Goal: Task Accomplishment & Management: Manage account settings

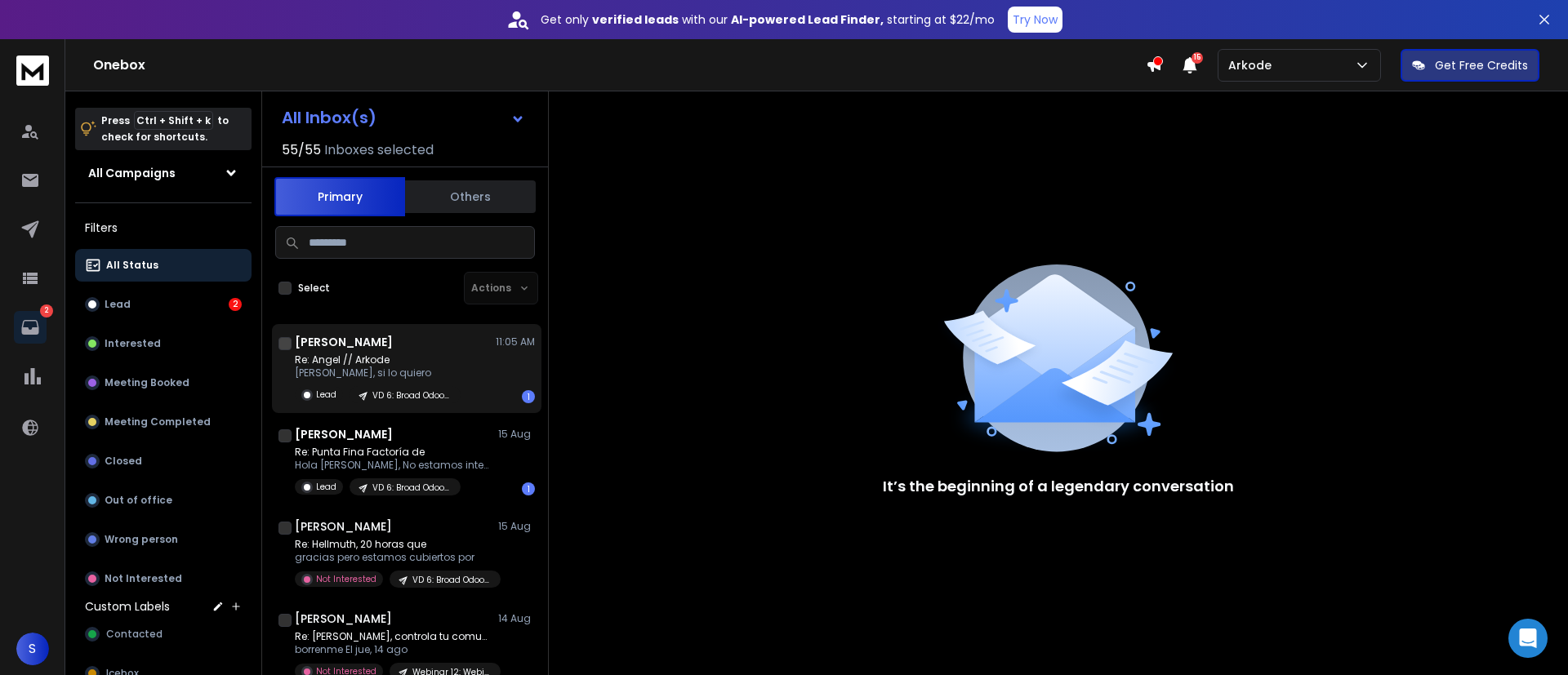
drag, startPoint x: 459, startPoint y: 359, endPoint x: 514, endPoint y: 357, distance: 55.0
click at [459, 359] on p "Re: Angel // Arkode" at bounding box center [377, 360] width 166 height 13
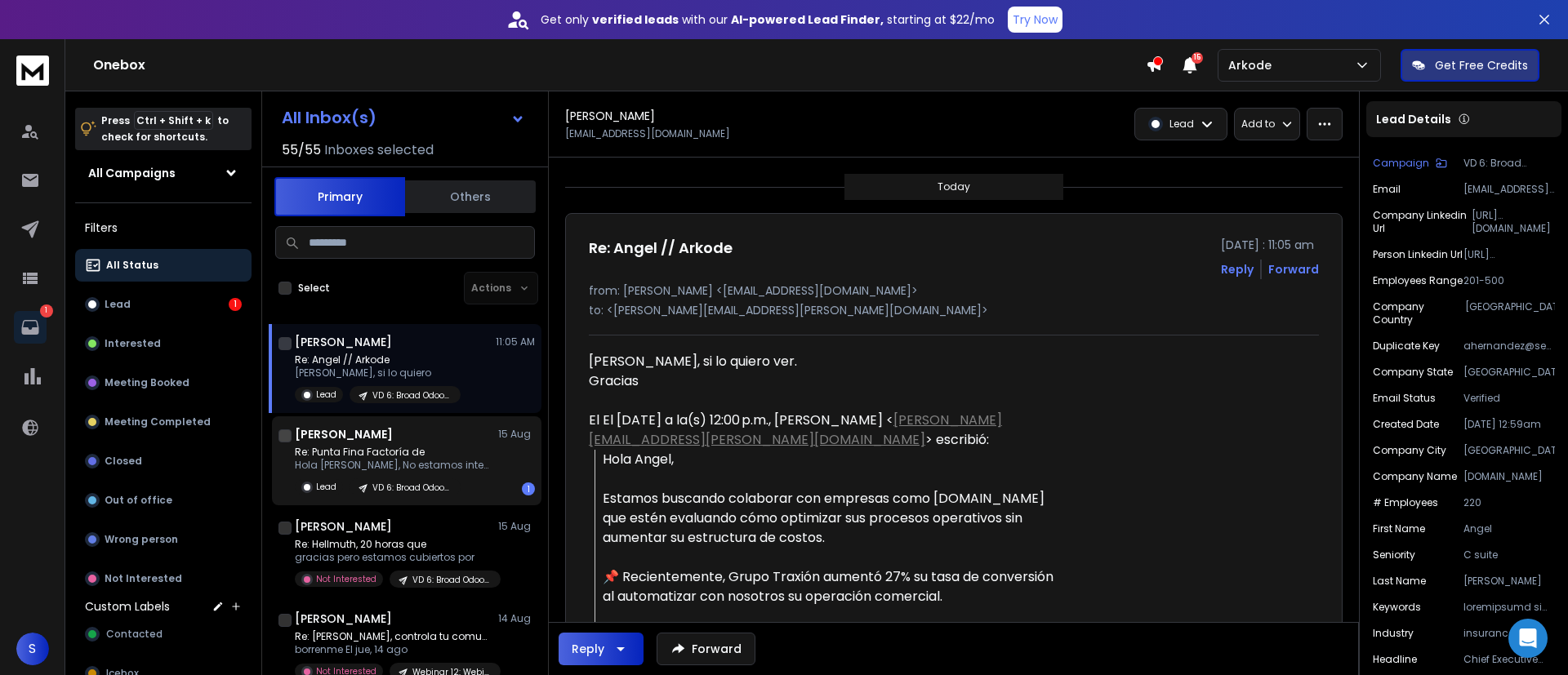
click at [432, 477] on div "Re: Punta Fina Factoría de Hola Salvador, No estamos interesados. Gracias Rosa …" at bounding box center [392, 471] width 196 height 50
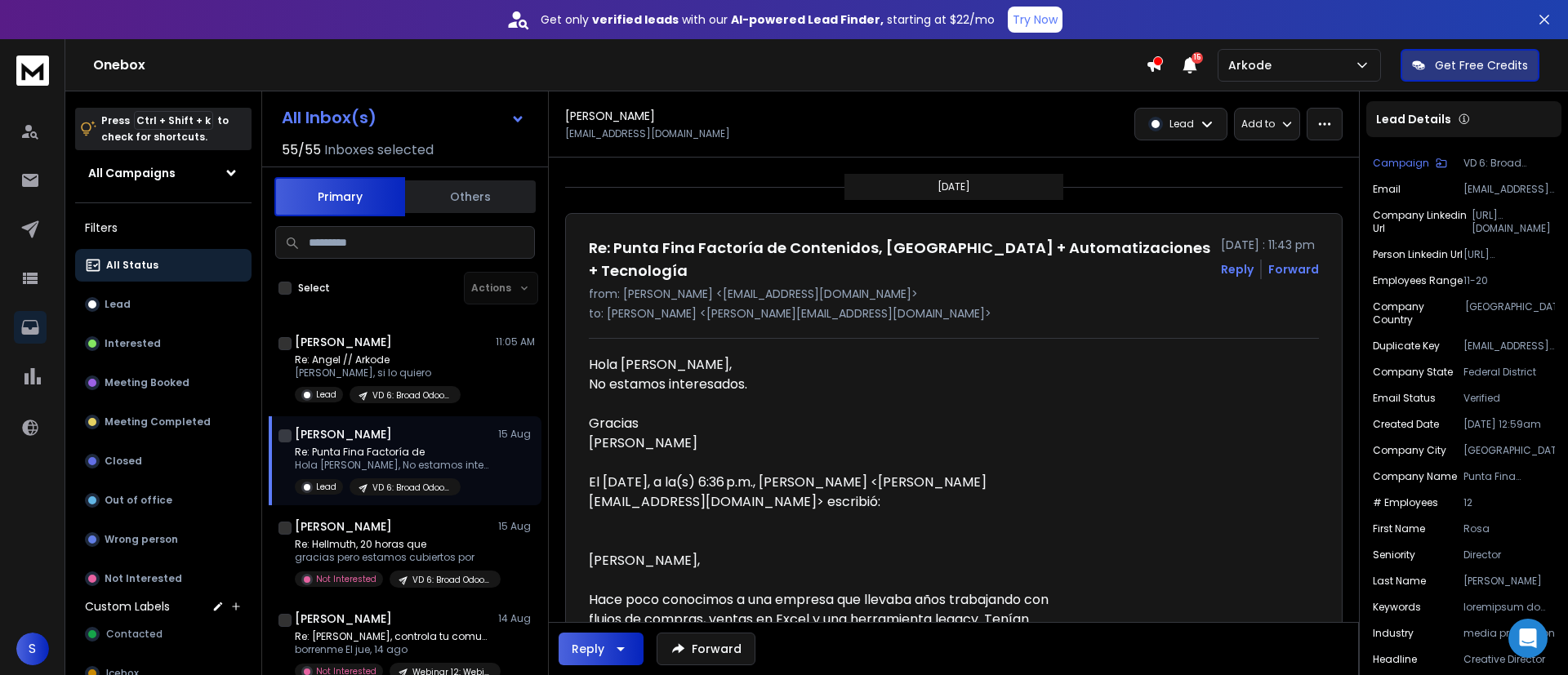
click at [1200, 130] on div "Lead" at bounding box center [1180, 123] width 91 height 31
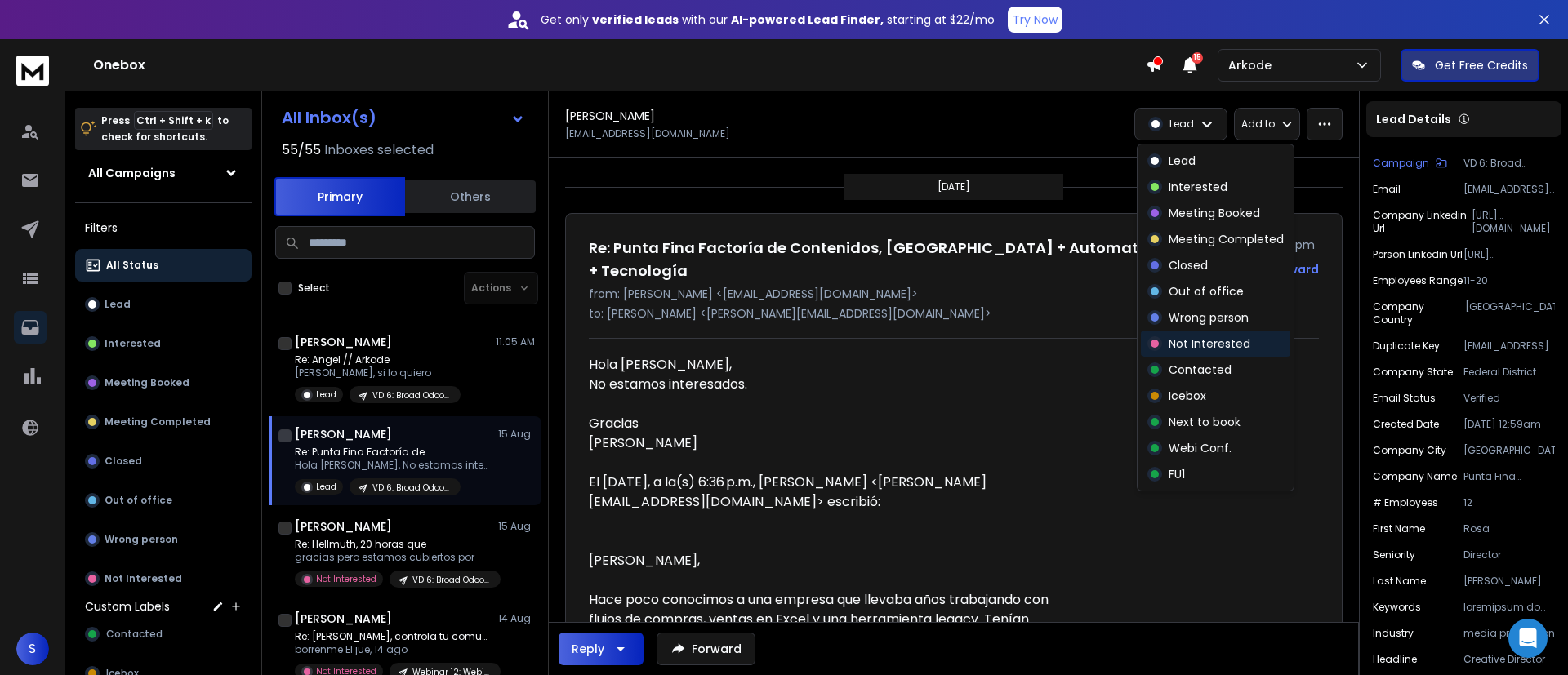
click at [1198, 346] on p "Not Interested" at bounding box center [1210, 343] width 82 height 16
